Goal: Find specific page/section: Find specific page/section

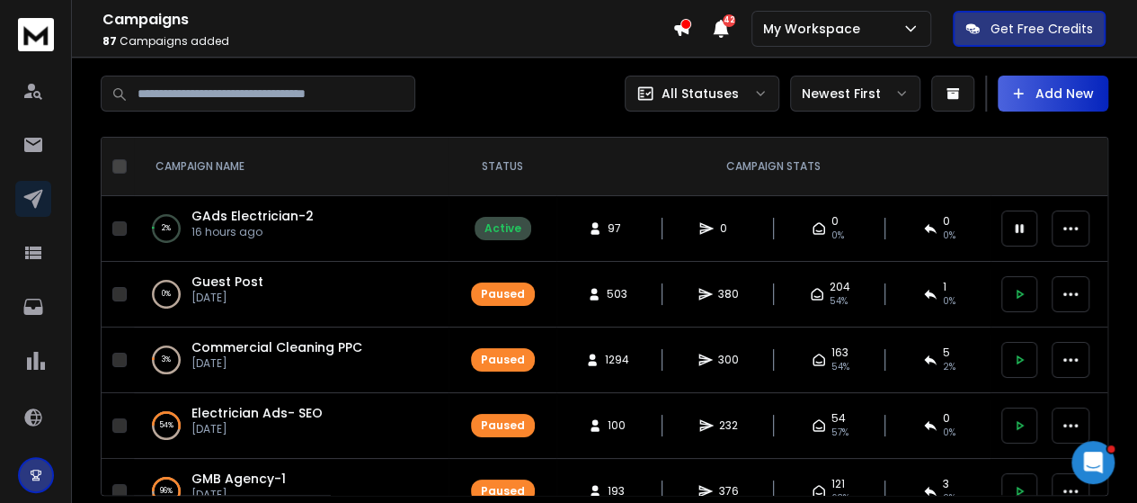
click at [286, 212] on span "GAds Electrician-2" at bounding box center [253, 216] width 122 height 18
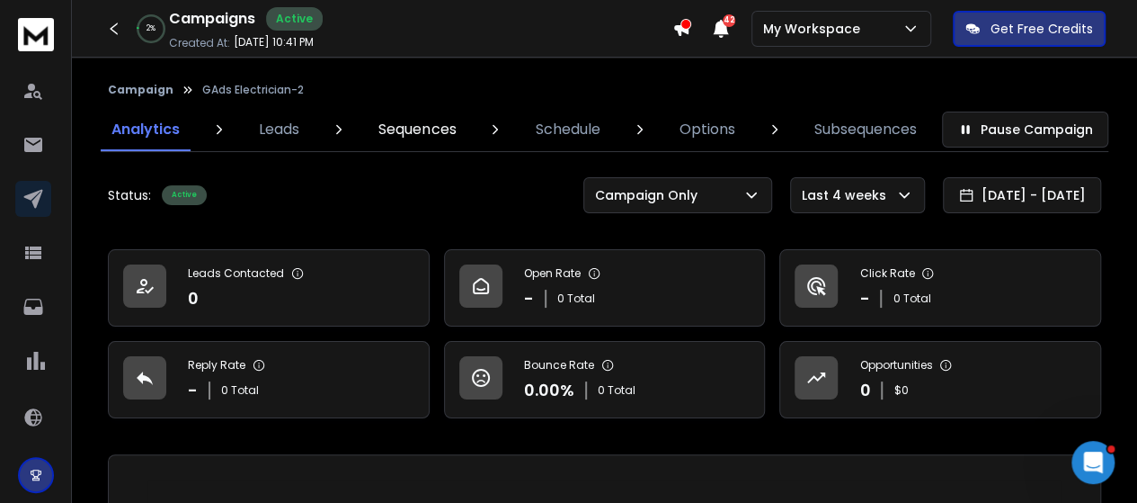
click at [441, 120] on p "Sequences" at bounding box center [417, 130] width 77 height 22
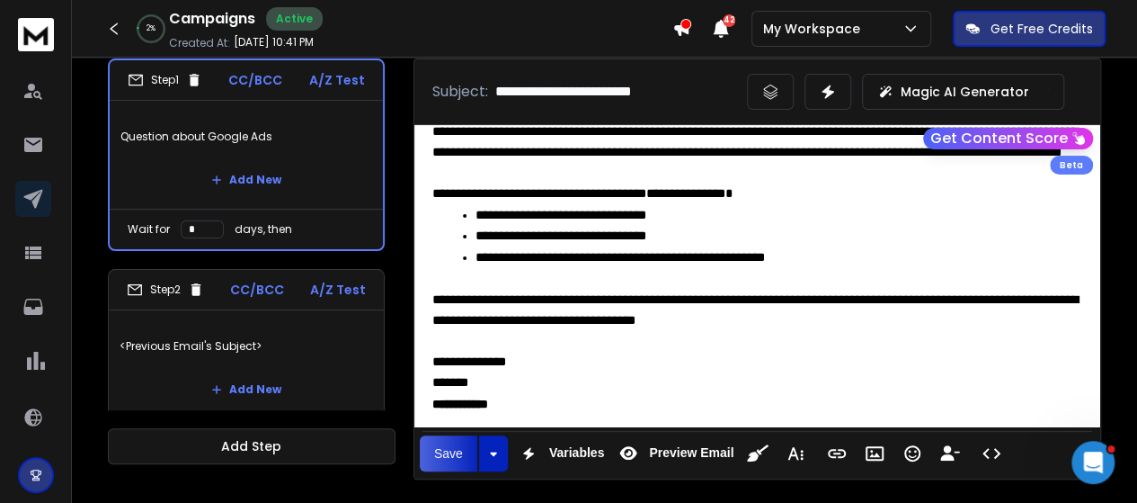
scroll to position [129, 0]
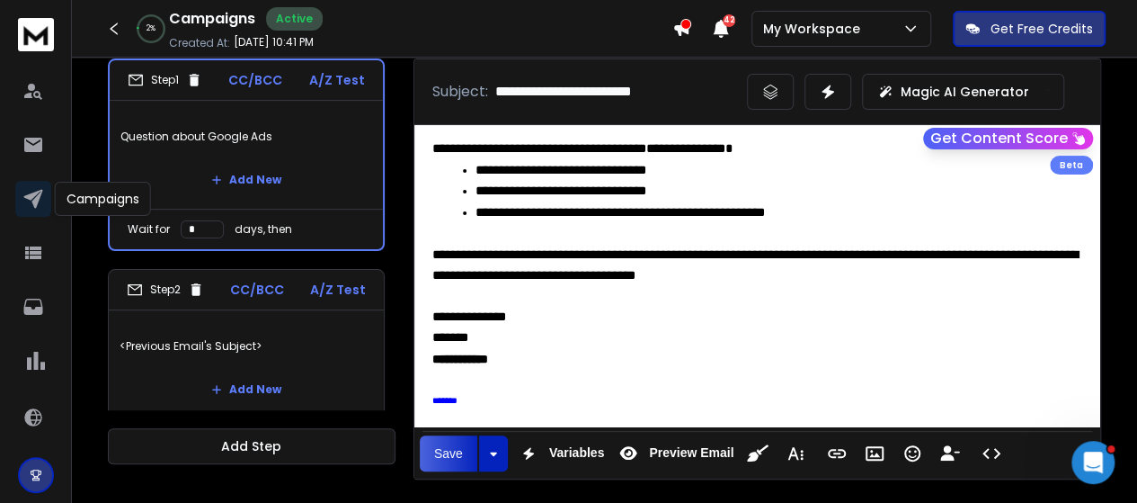
click at [32, 206] on icon at bounding box center [33, 199] width 22 height 22
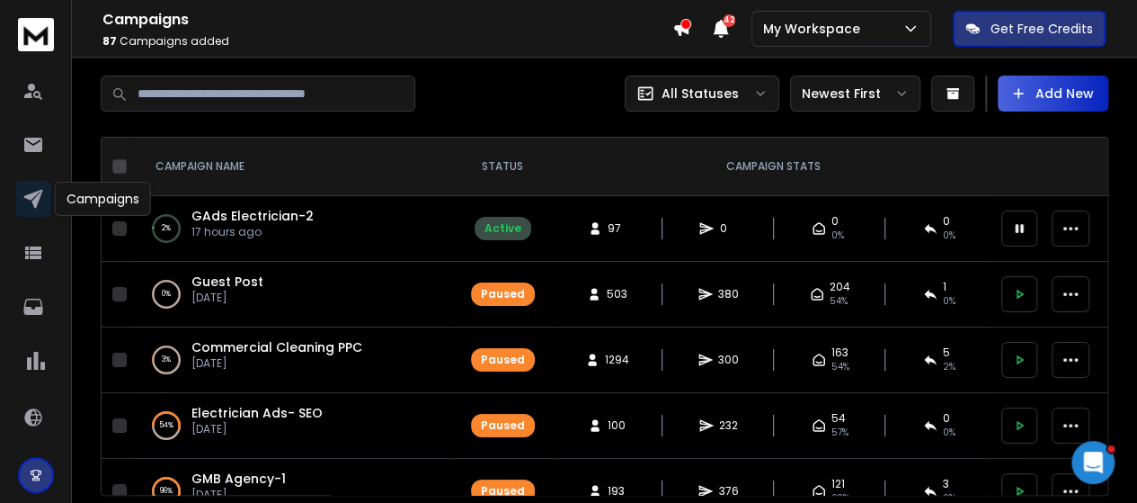
click at [499, 103] on div at bounding box center [353, 94] width 504 height 36
